Goal: Communication & Community: Participate in discussion

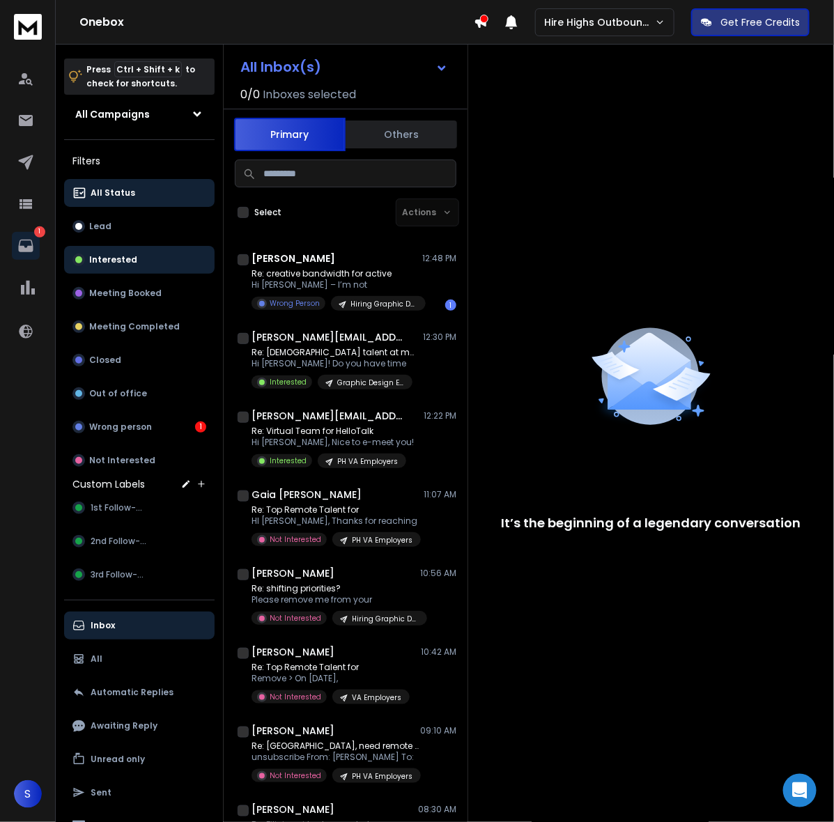
click at [131, 261] on p "Interested" at bounding box center [113, 259] width 48 height 11
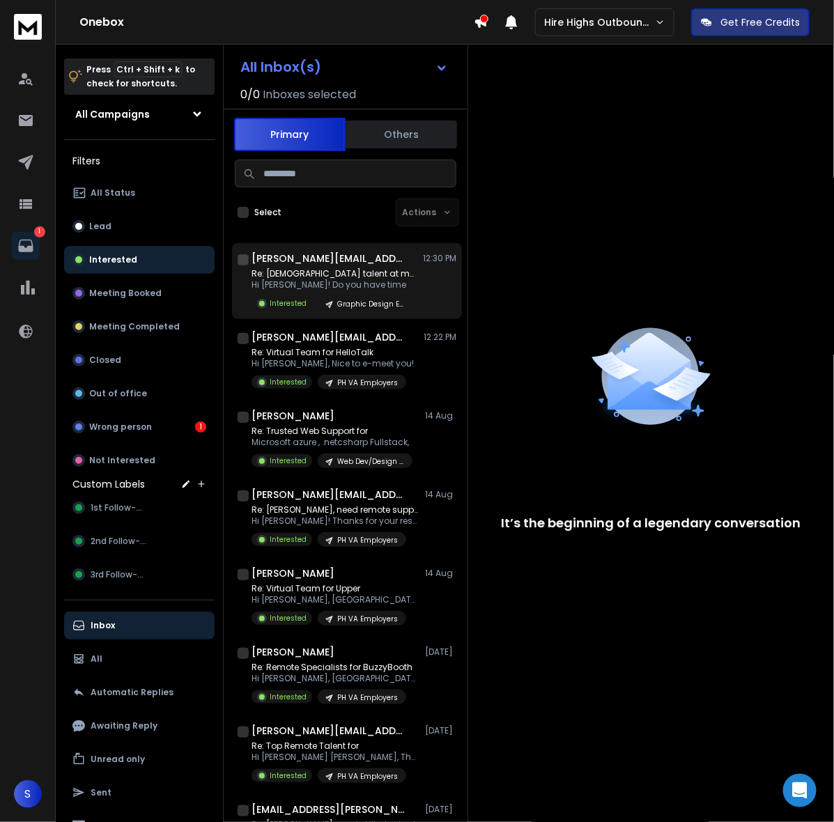
click at [327, 272] on p "Re: [DEMOGRAPHIC_DATA] talent at mobilads?" at bounding box center [334, 273] width 167 height 11
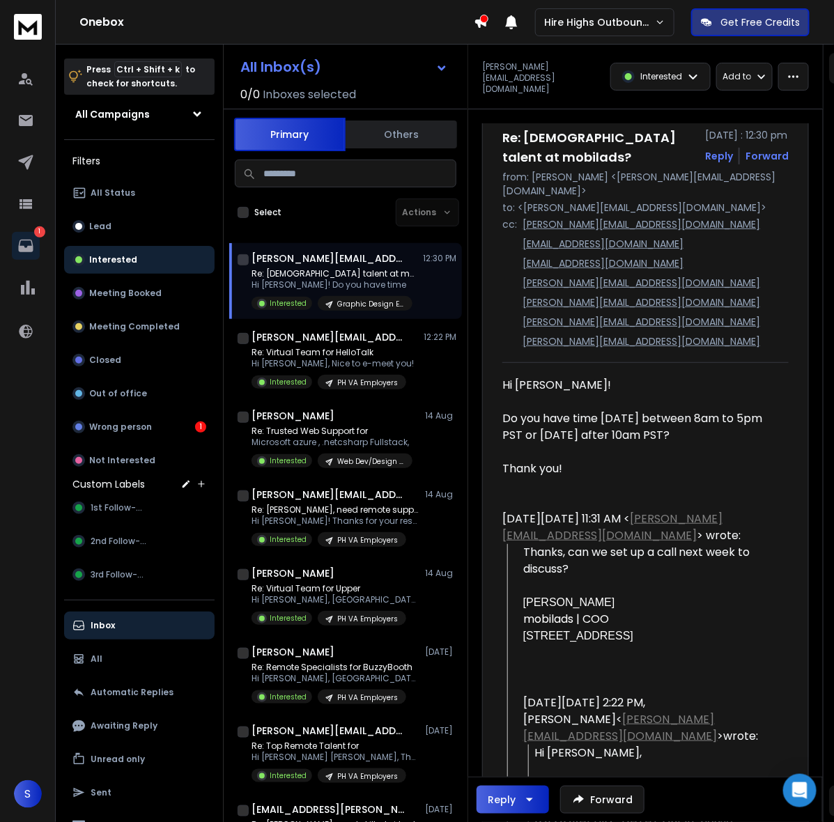
scroll to position [87, 0]
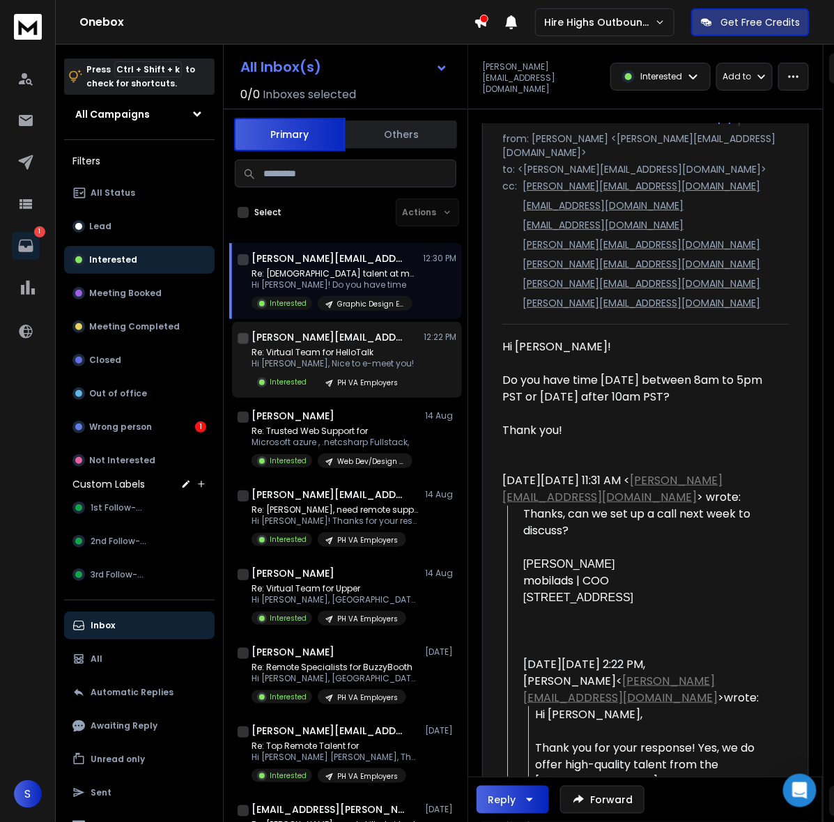
click at [332, 352] on p "Re: Virtual Team for HelloTalk" at bounding box center [332, 352] width 162 height 11
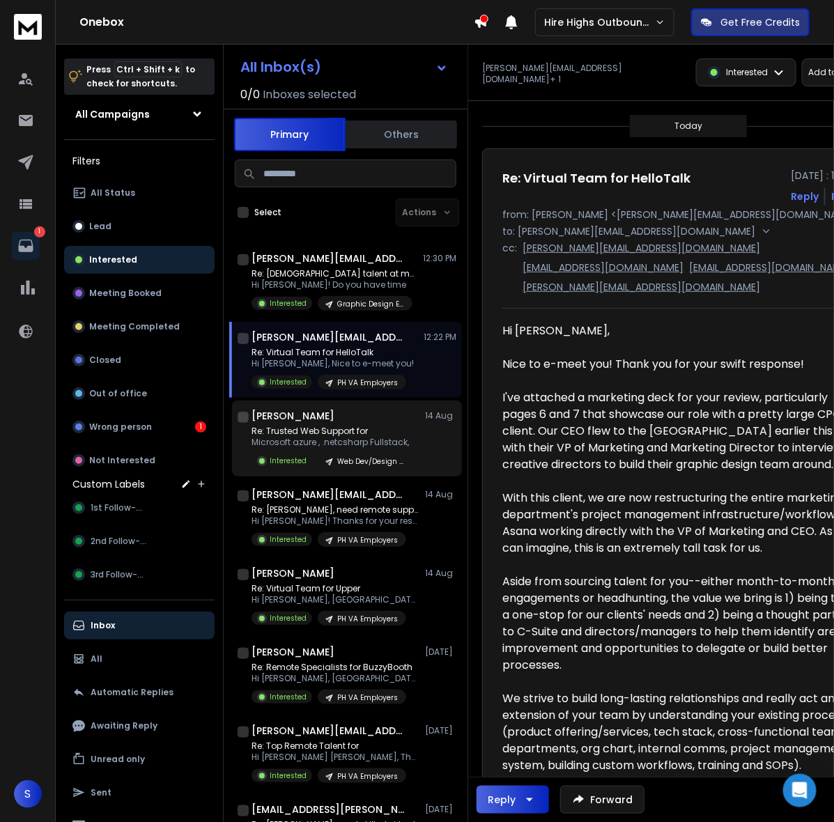
click at [345, 429] on p "Re: Trusted Web Support for" at bounding box center [331, 431] width 161 height 11
